Goal: Find contact information: Find contact information

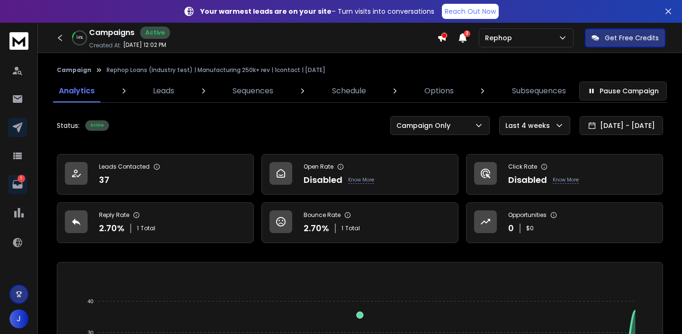
click at [18, 182] on icon at bounding box center [17, 183] width 11 height 11
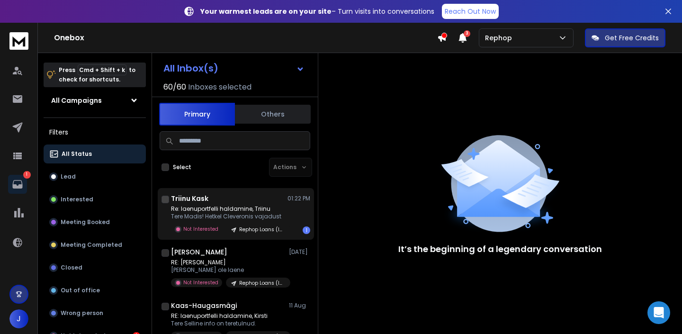
click at [180, 202] on h1 "Triinu Kask" at bounding box center [189, 198] width 37 height 9
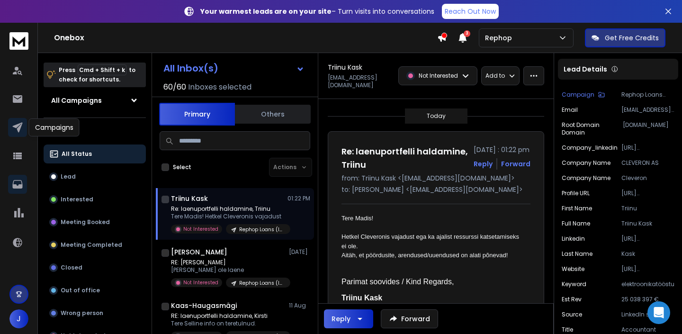
click at [18, 121] on link at bounding box center [17, 127] width 19 height 19
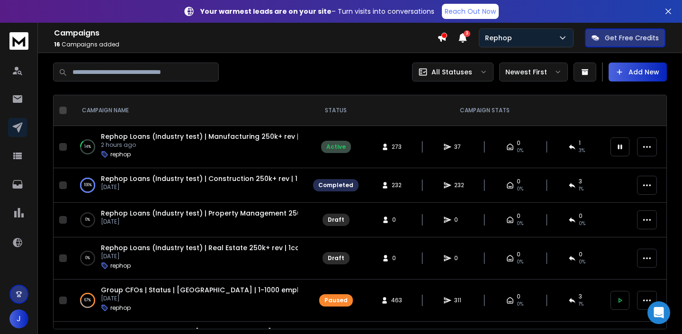
click at [527, 40] on div "Rephop" at bounding box center [526, 37] width 82 height 9
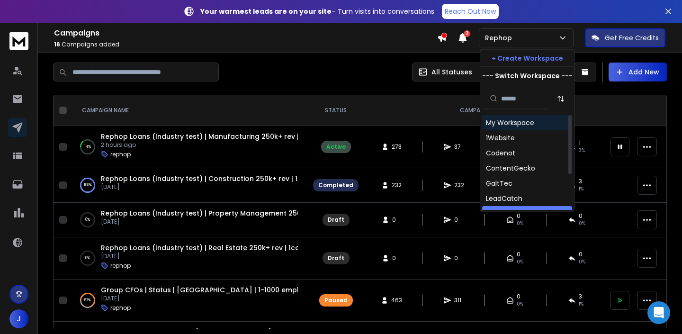
click at [516, 120] on div "My Workspace" at bounding box center [510, 122] width 48 height 9
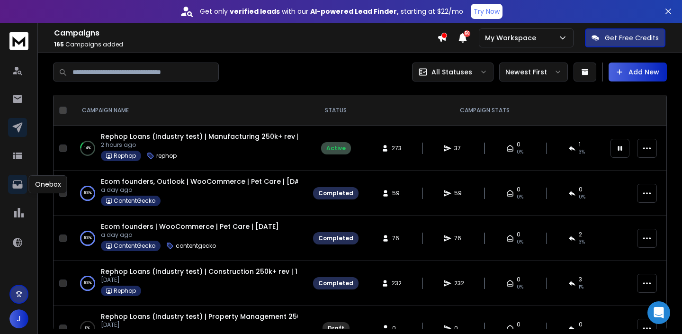
click at [14, 185] on icon at bounding box center [17, 184] width 10 height 9
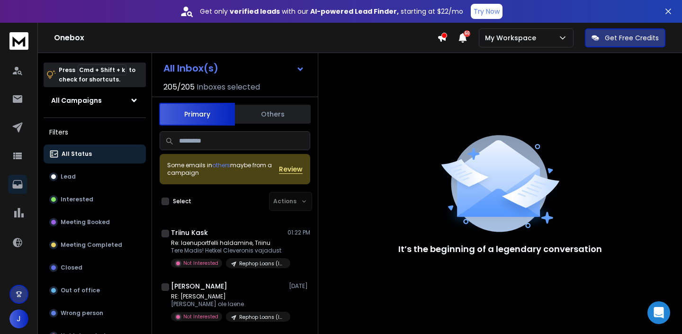
click at [289, 116] on button "Others" at bounding box center [273, 114] width 76 height 21
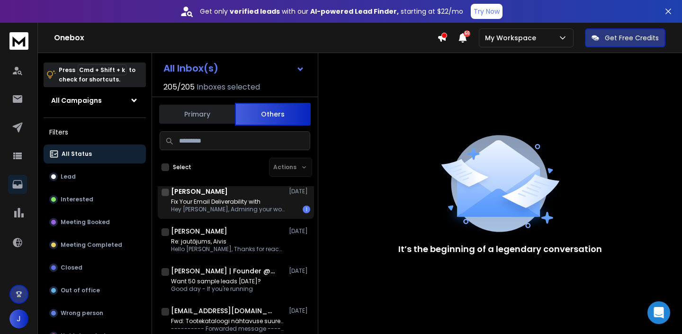
scroll to position [48, 0]
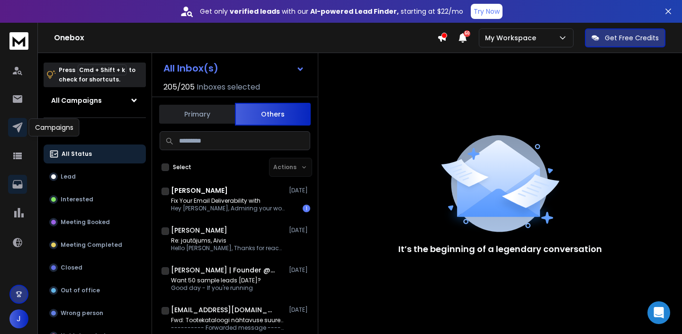
click at [19, 120] on link at bounding box center [17, 127] width 19 height 19
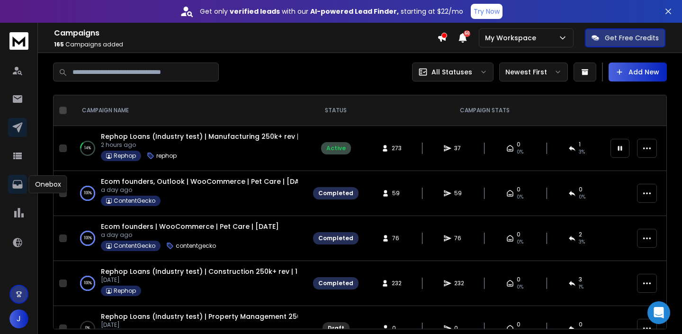
click at [17, 182] on icon at bounding box center [17, 183] width 11 height 11
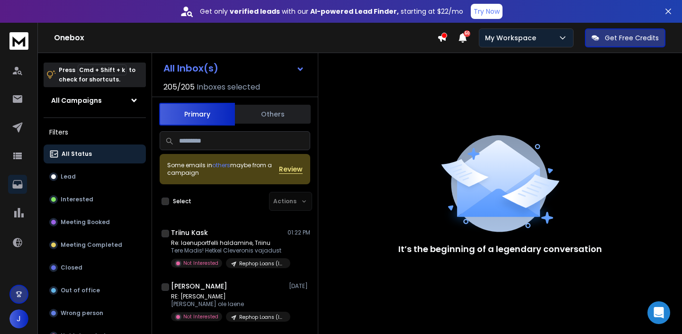
click at [527, 35] on p "My Workspace" at bounding box center [512, 37] width 55 height 9
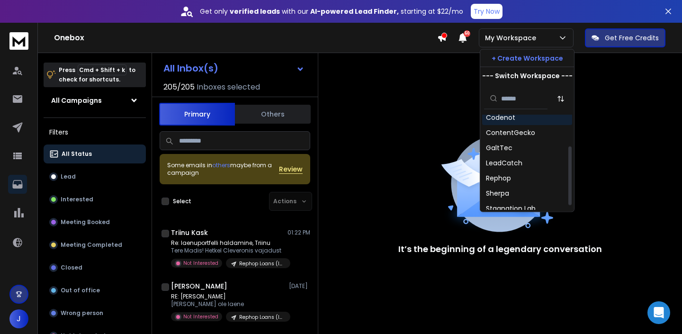
scroll to position [57, 0]
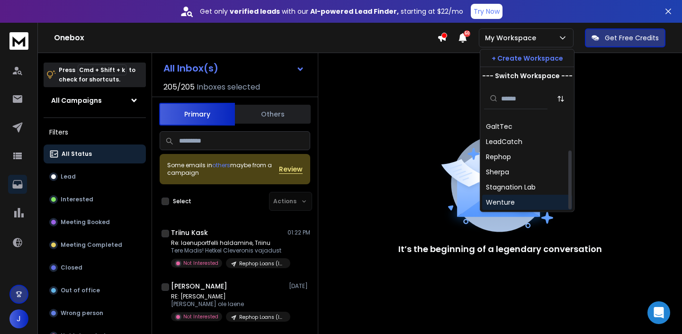
click at [505, 205] on div "Wenture" at bounding box center [500, 201] width 29 height 9
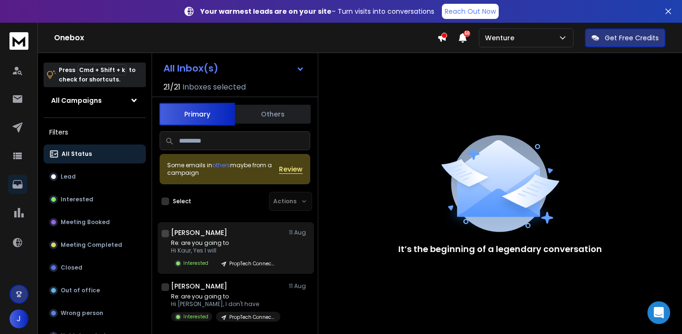
click at [217, 244] on p "Re: are you going to" at bounding box center [225, 243] width 109 height 8
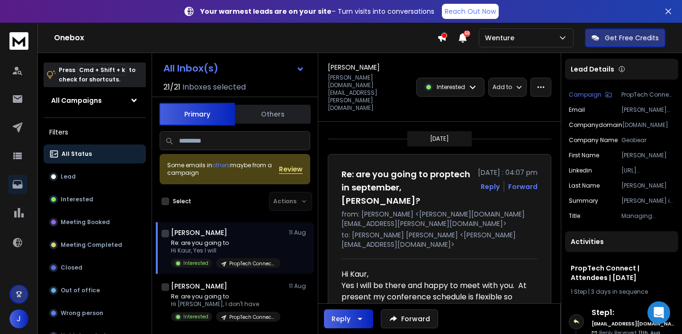
click at [645, 142] on p "Geobear" at bounding box center [647, 140] width 53 height 8
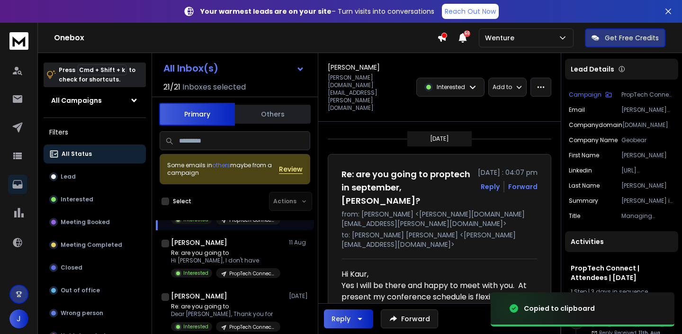
scroll to position [44, 0]
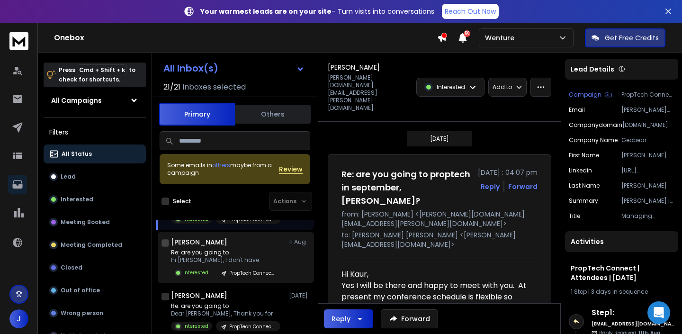
click at [254, 253] on p "Re: are you going to" at bounding box center [225, 252] width 109 height 8
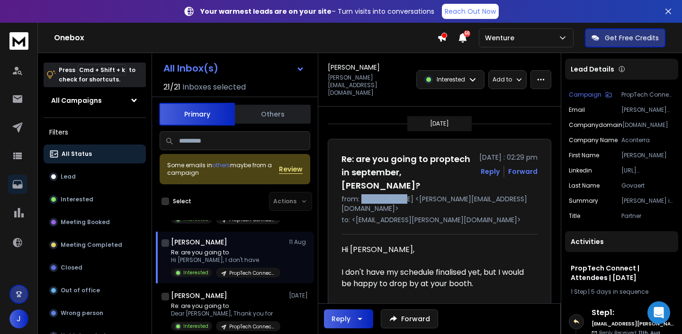
drag, startPoint x: 400, startPoint y: 183, endPoint x: 361, endPoint y: 183, distance: 39.3
click at [361, 194] on p "from: Tim Govaert <tim.govaert@aconterra.com>" at bounding box center [439, 203] width 196 height 19
copy p "Tim Govaert"
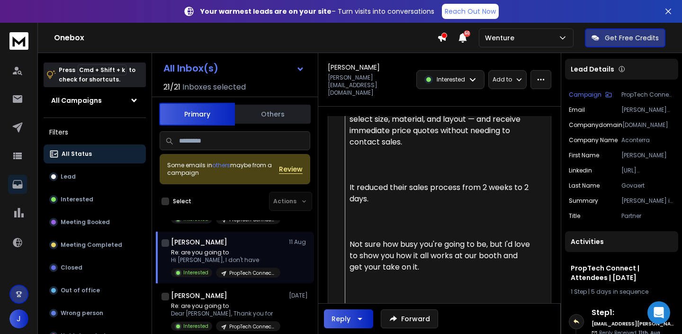
scroll to position [64, 0]
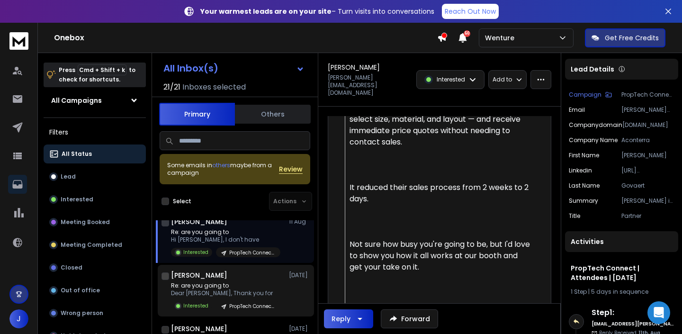
click at [263, 288] on p "Re: are you going to" at bounding box center [225, 286] width 109 height 8
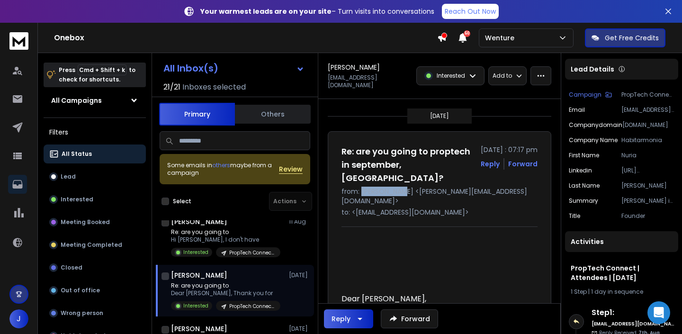
drag, startPoint x: 400, startPoint y: 190, endPoint x: 361, endPoint y: 190, distance: 39.3
click at [361, 190] on p "from: Nuria Muñoz <nuria@habitarmonia-academy.com>" at bounding box center [439, 195] width 196 height 19
copy p "Nuria Muñoz"
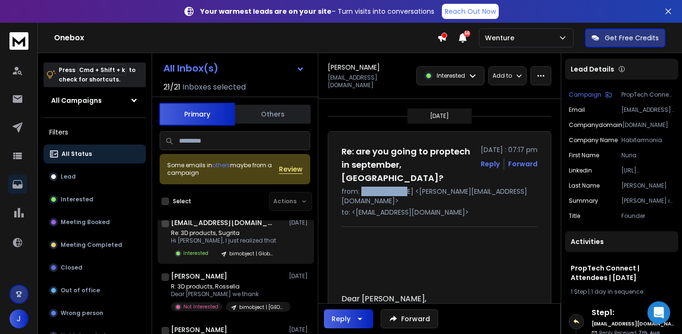
scroll to position [264, 0]
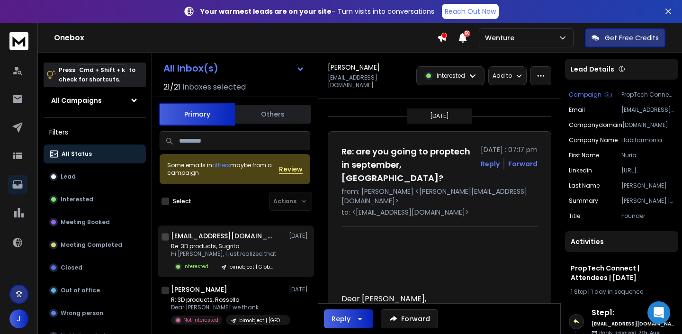
click at [250, 248] on p "Re: 3D products, Sugrita" at bounding box center [225, 246] width 109 height 8
